Goal: Navigation & Orientation: Understand site structure

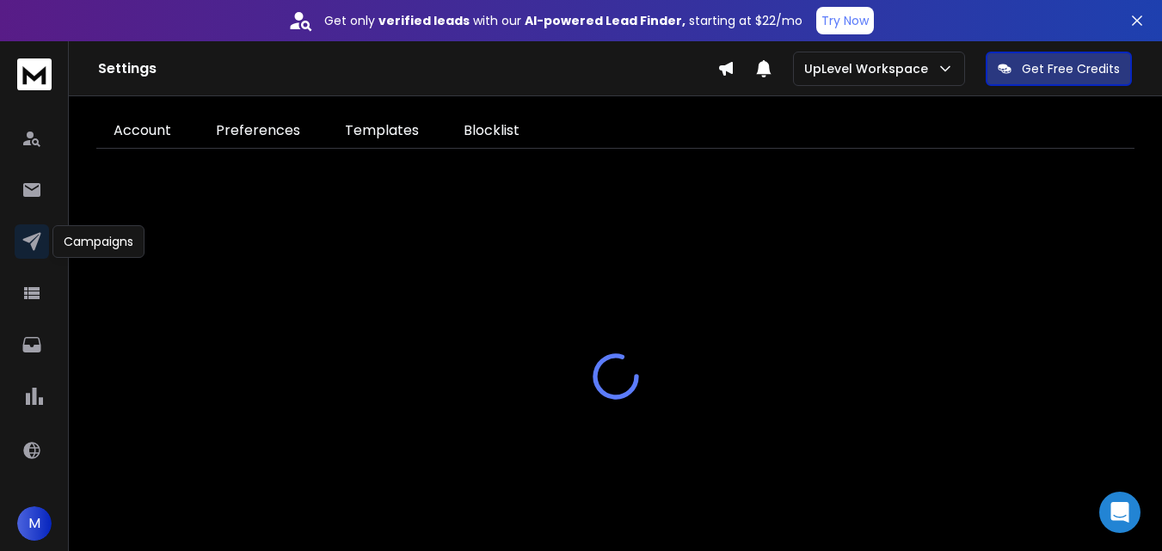
click at [43, 234] on link at bounding box center [32, 241] width 34 height 34
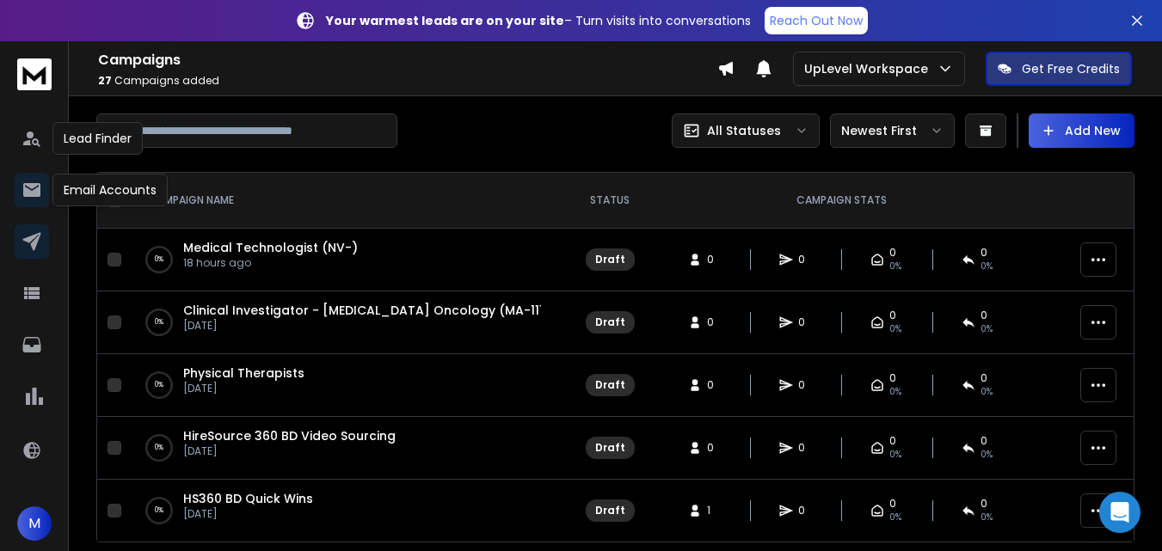
click at [39, 181] on icon at bounding box center [31, 190] width 21 height 21
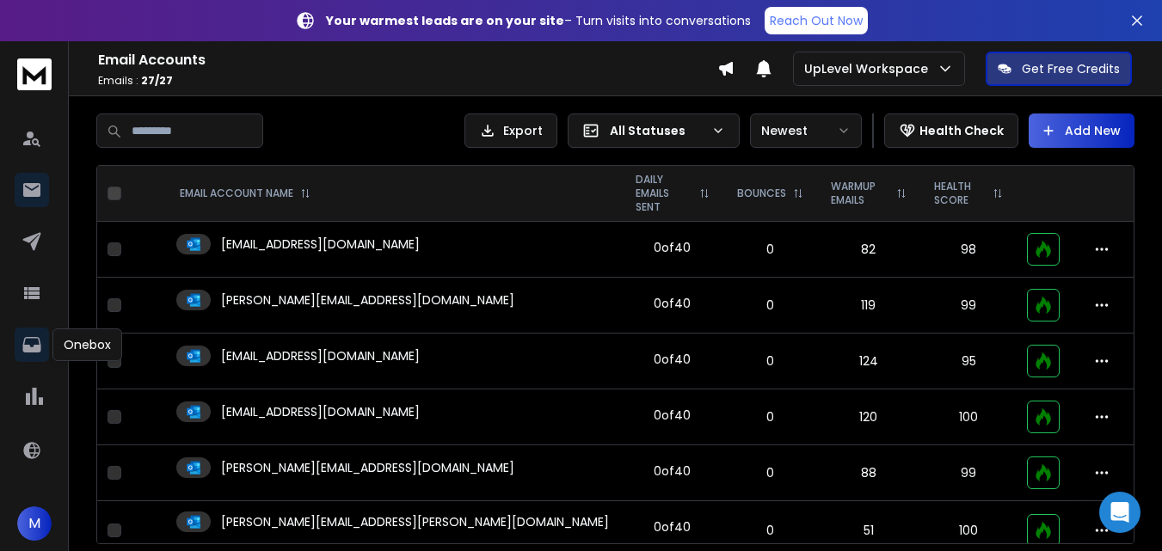
click at [33, 339] on icon at bounding box center [31, 344] width 21 height 21
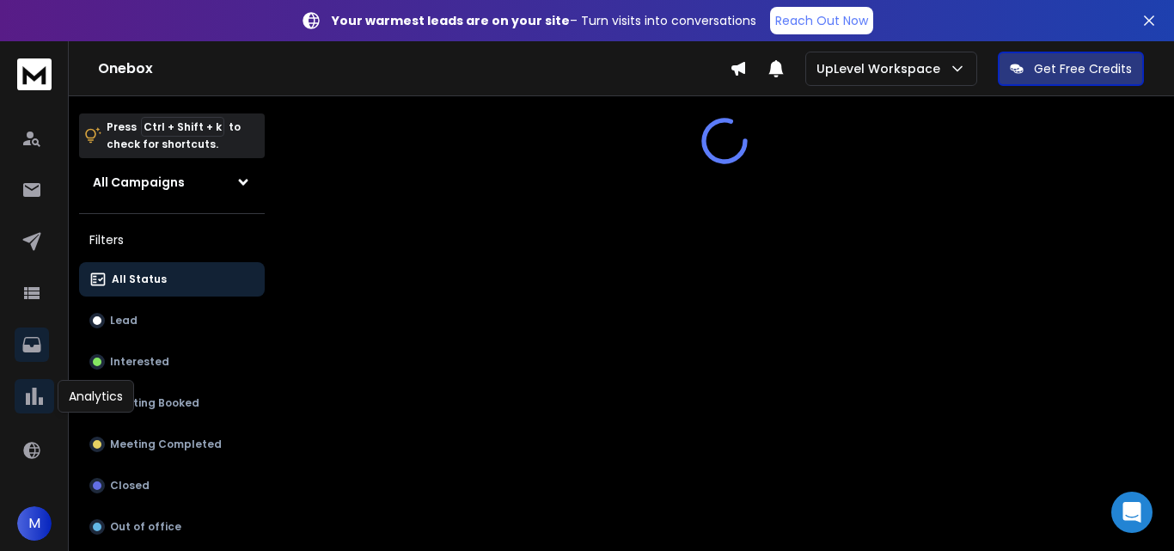
click at [33, 389] on icon at bounding box center [34, 396] width 17 height 17
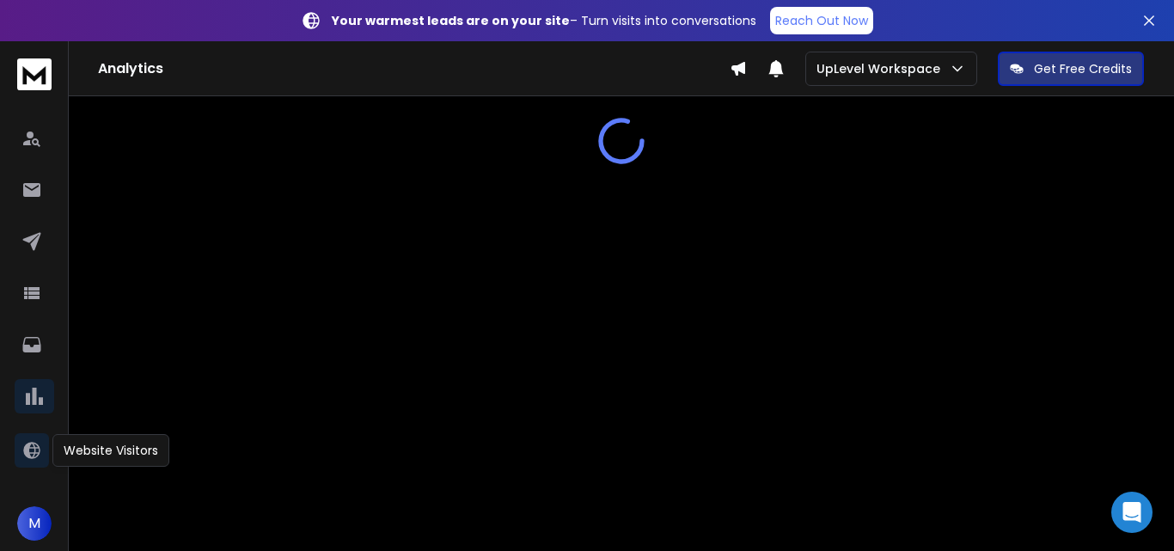
click at [35, 455] on icon at bounding box center [31, 450] width 21 height 21
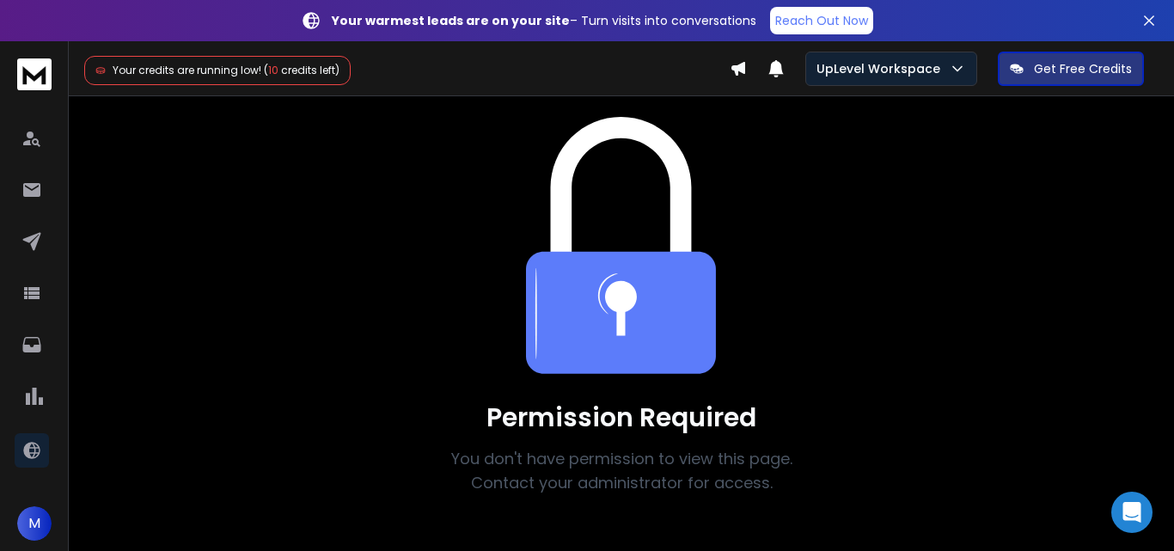
click at [880, 77] on p "UpLevel Workspace" at bounding box center [882, 68] width 131 height 17
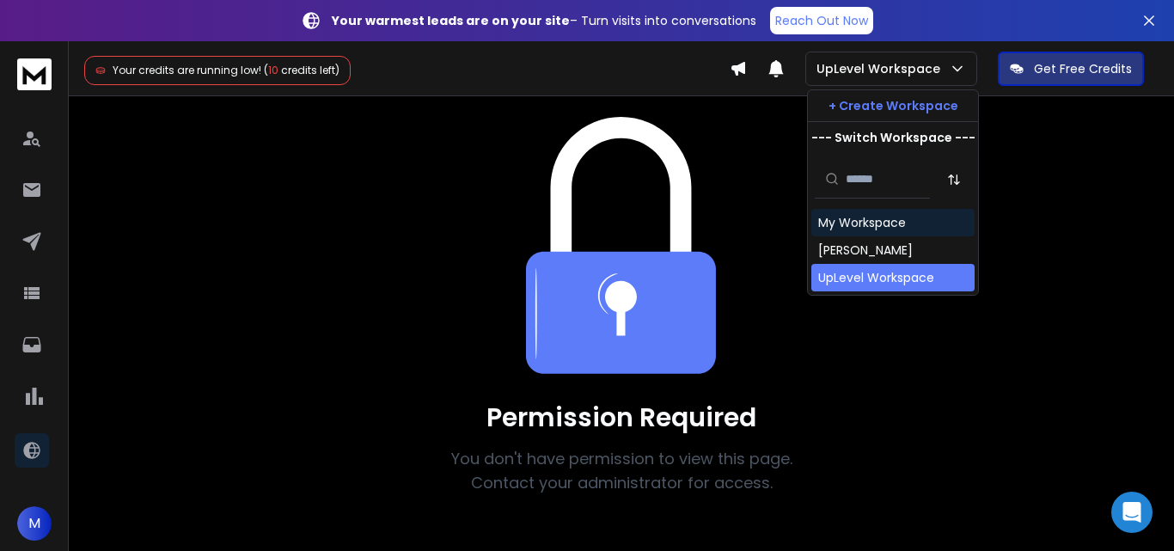
click at [757, 218] on div at bounding box center [621, 246] width 385 height 258
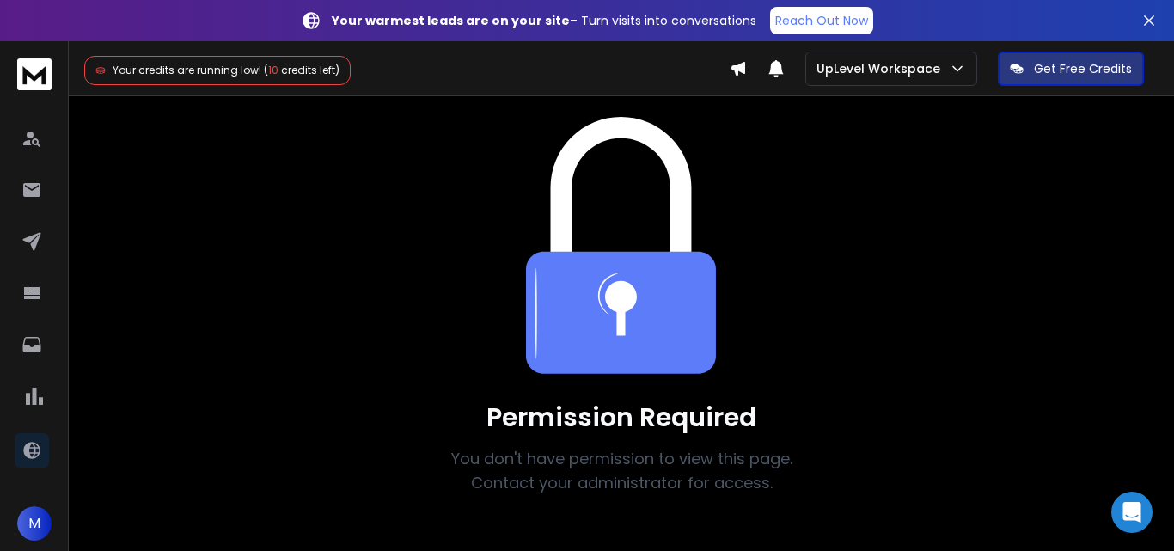
drag, startPoint x: 458, startPoint y: 247, endPoint x: 431, endPoint y: 242, distance: 28.0
click at [457, 247] on div at bounding box center [621, 246] width 385 height 258
